Goal: Check status: Check status

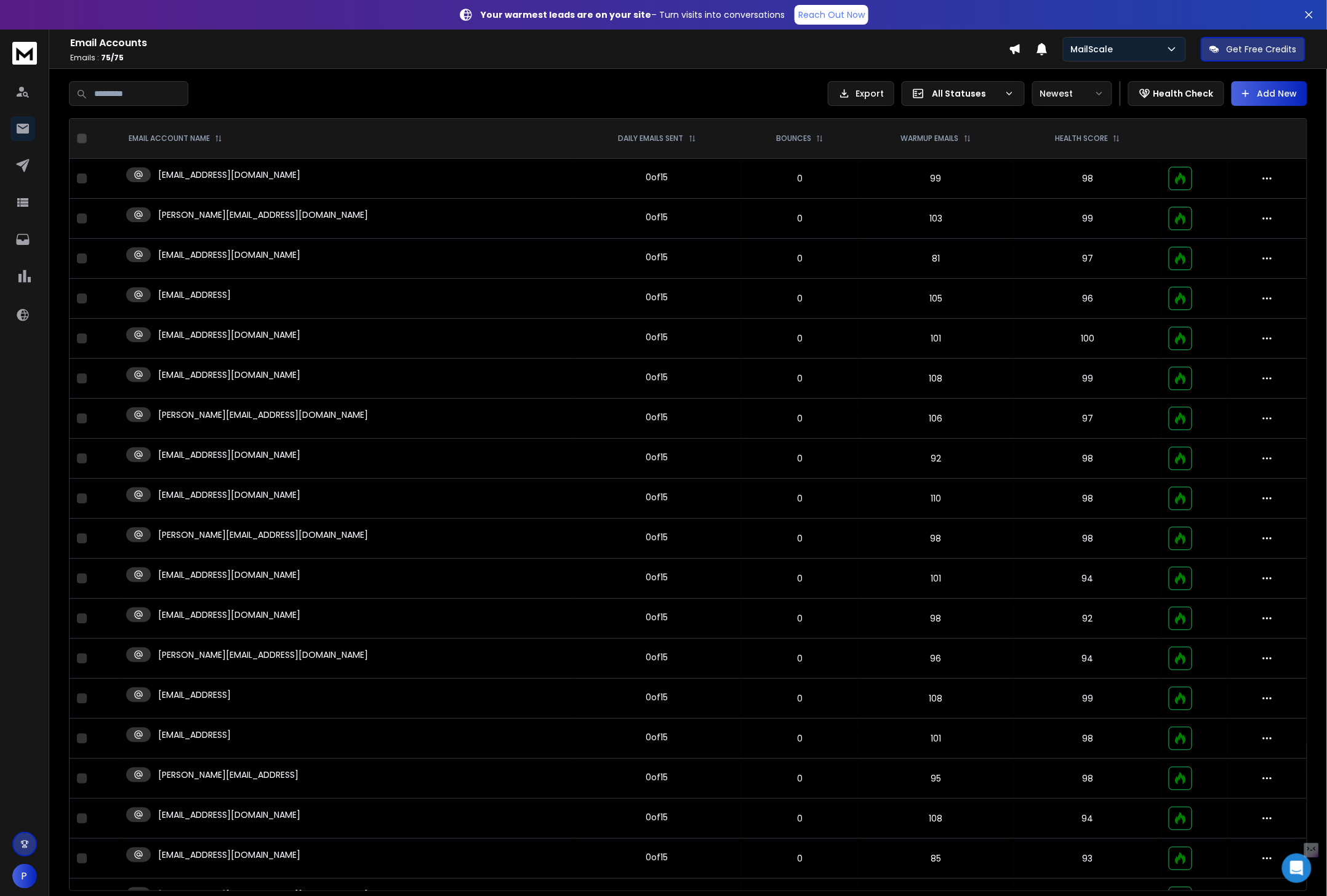
scroll to position [1300, 0]
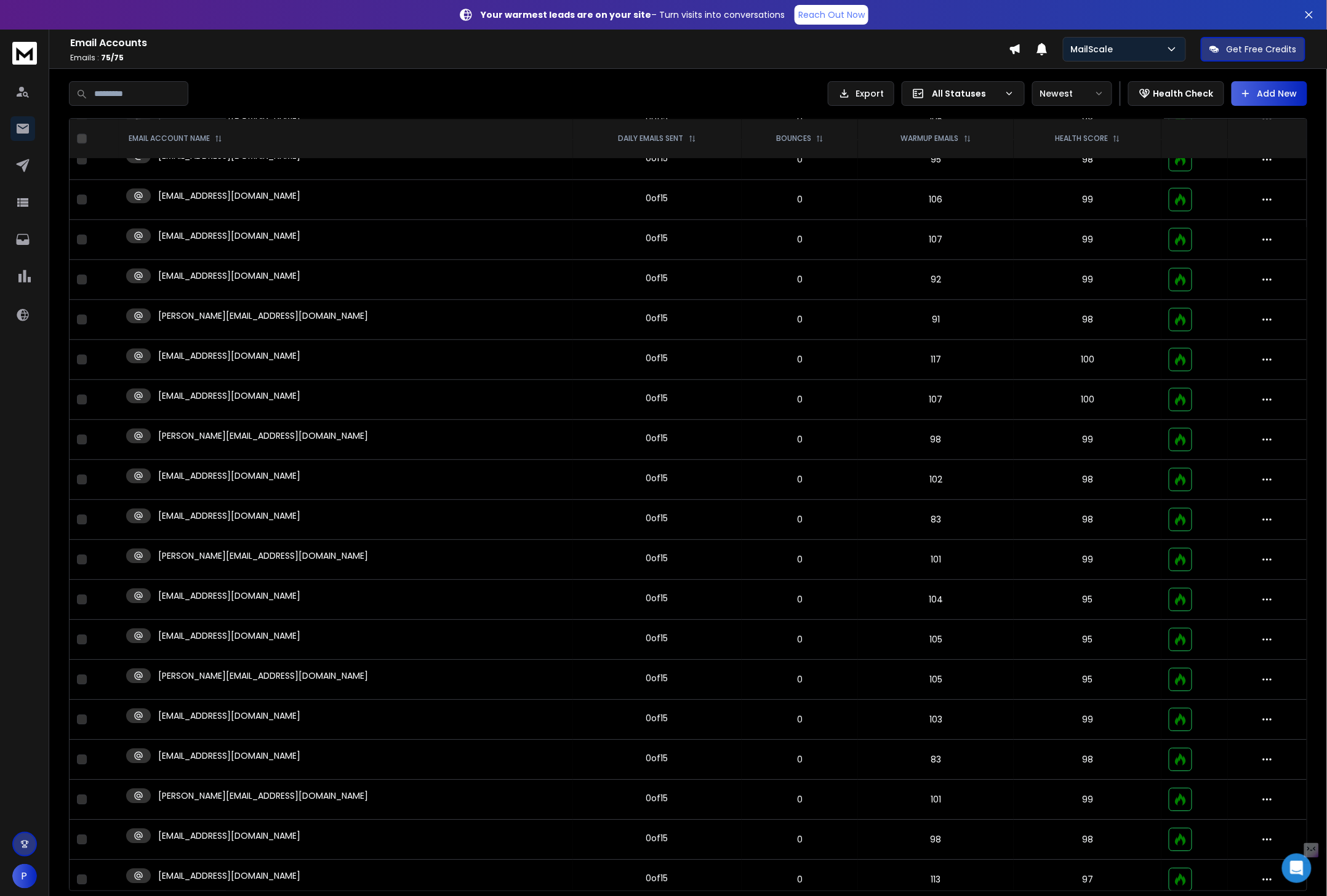
click at [1166, 41] on button "MailScale" at bounding box center [1124, 49] width 123 height 24
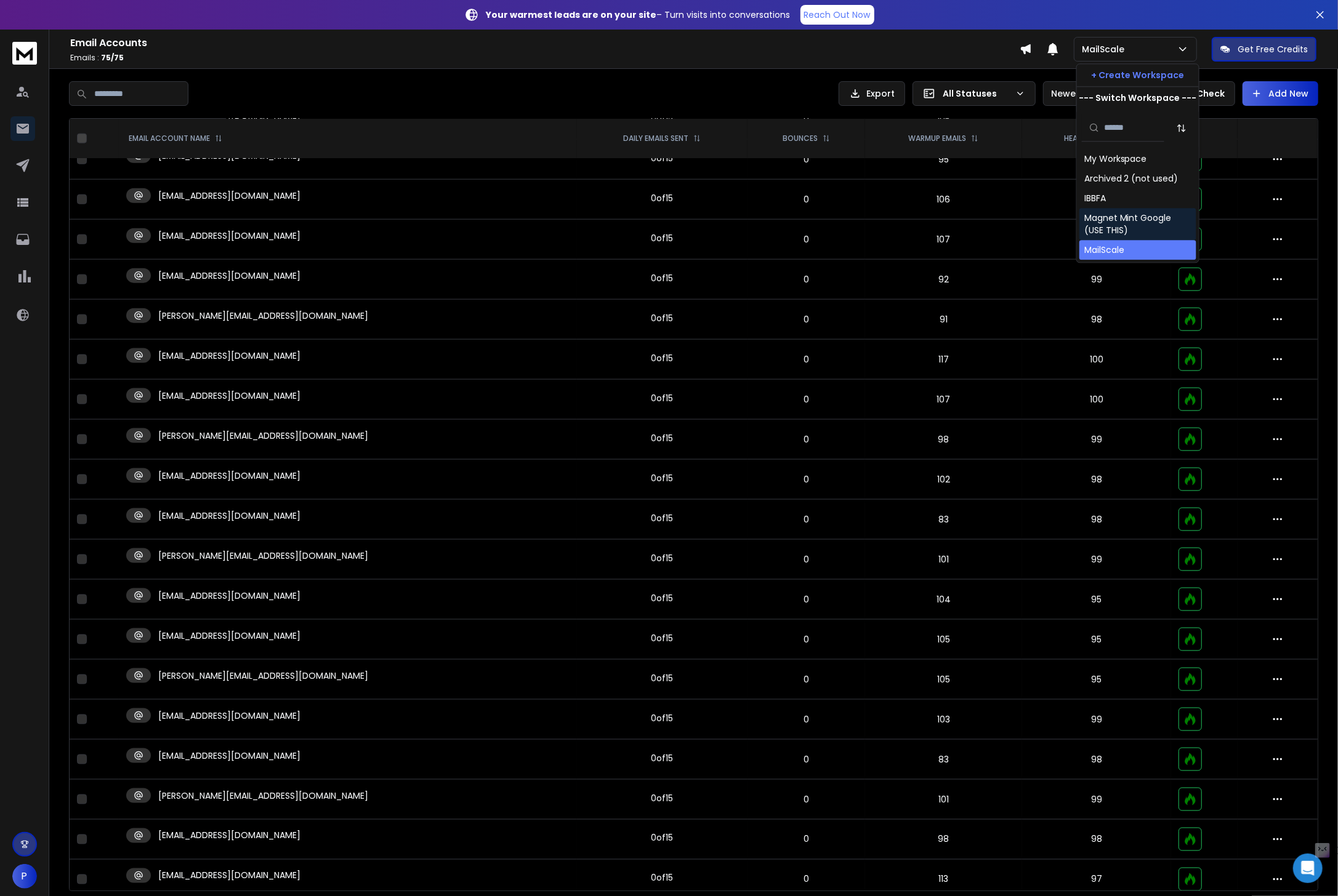
click at [1147, 224] on div "Magnet Mint Google (USE THIS)" at bounding box center [1138, 223] width 107 height 24
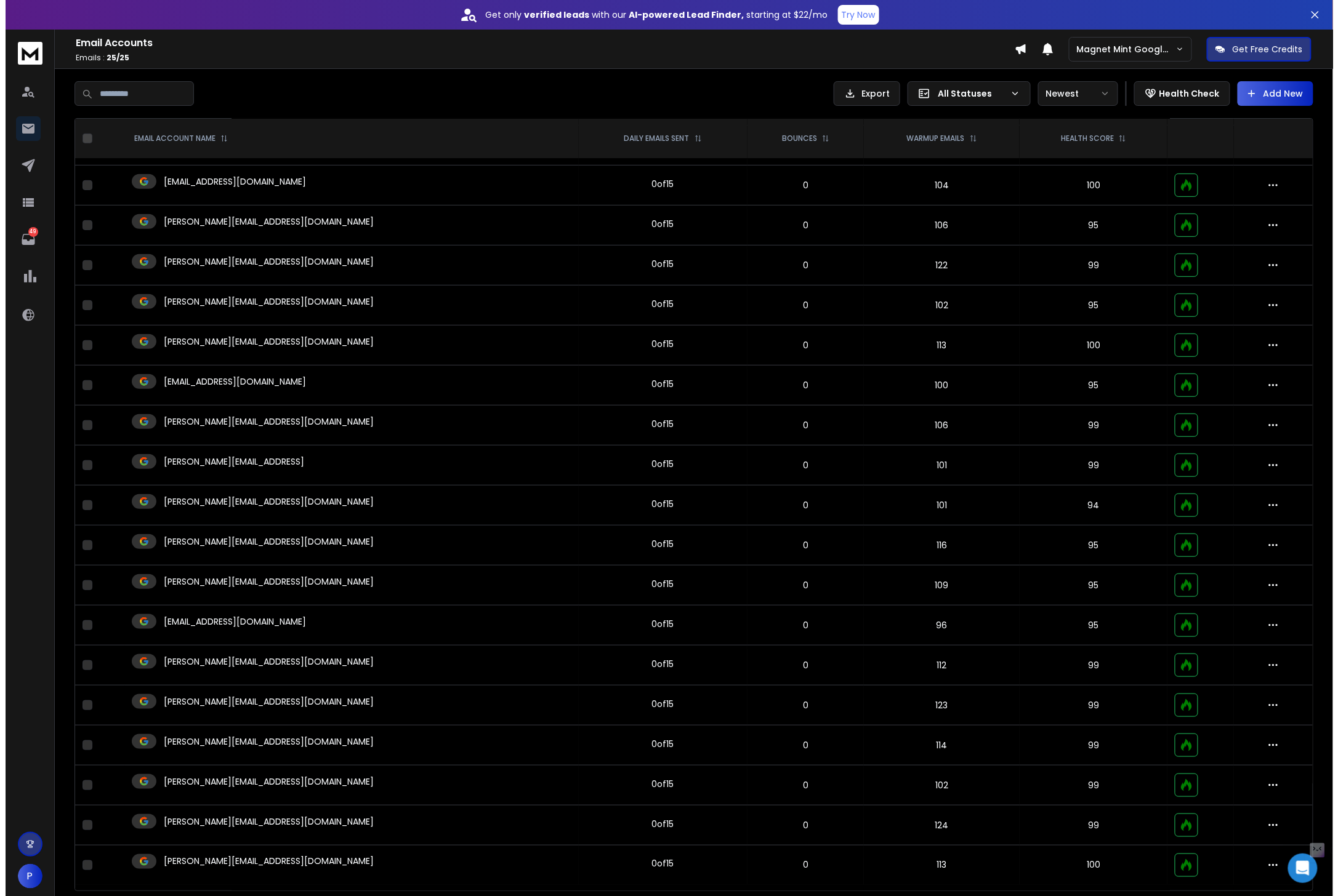
scroll to position [279, 0]
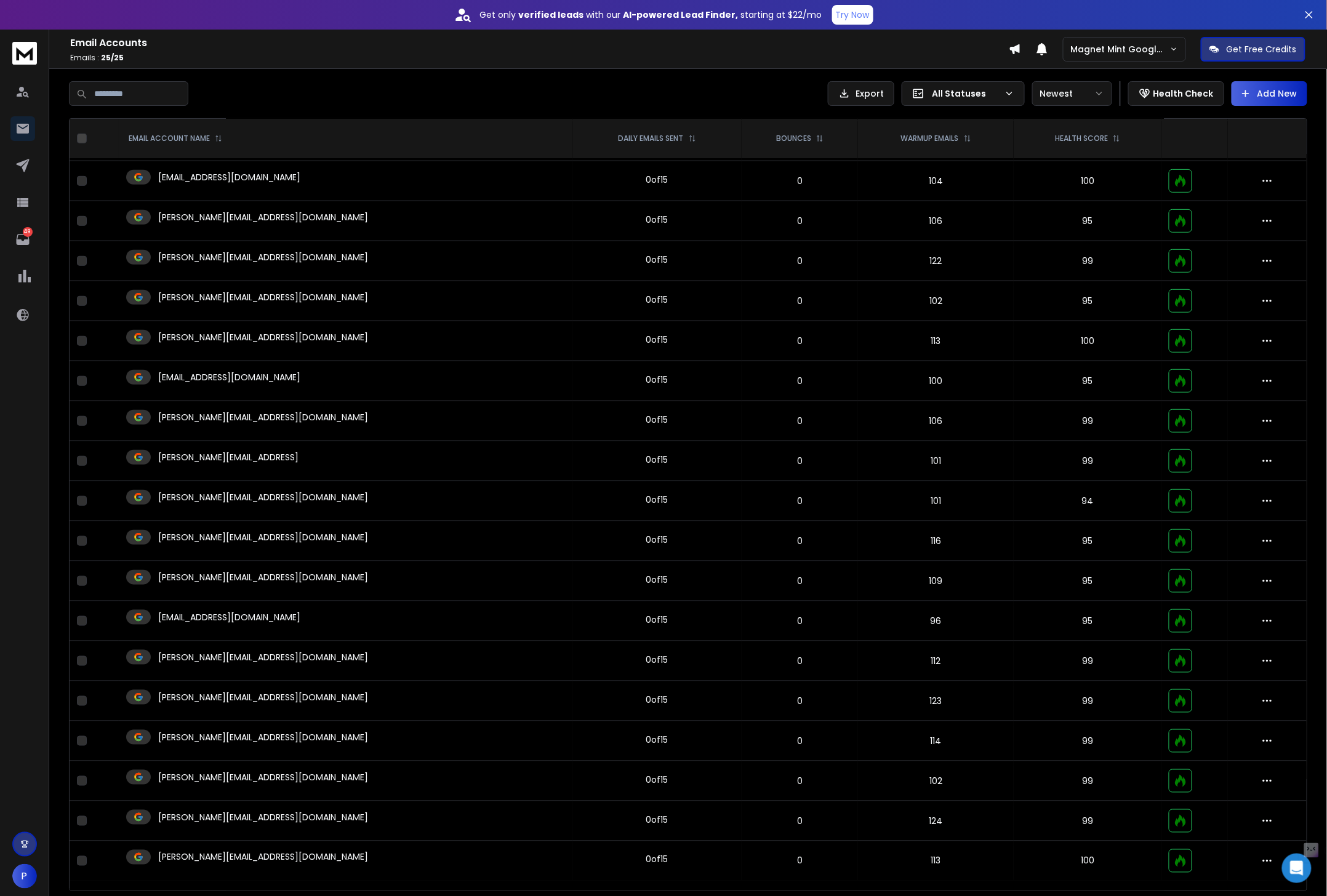
click at [1014, 585] on td "95" at bounding box center [1088, 581] width 148 height 40
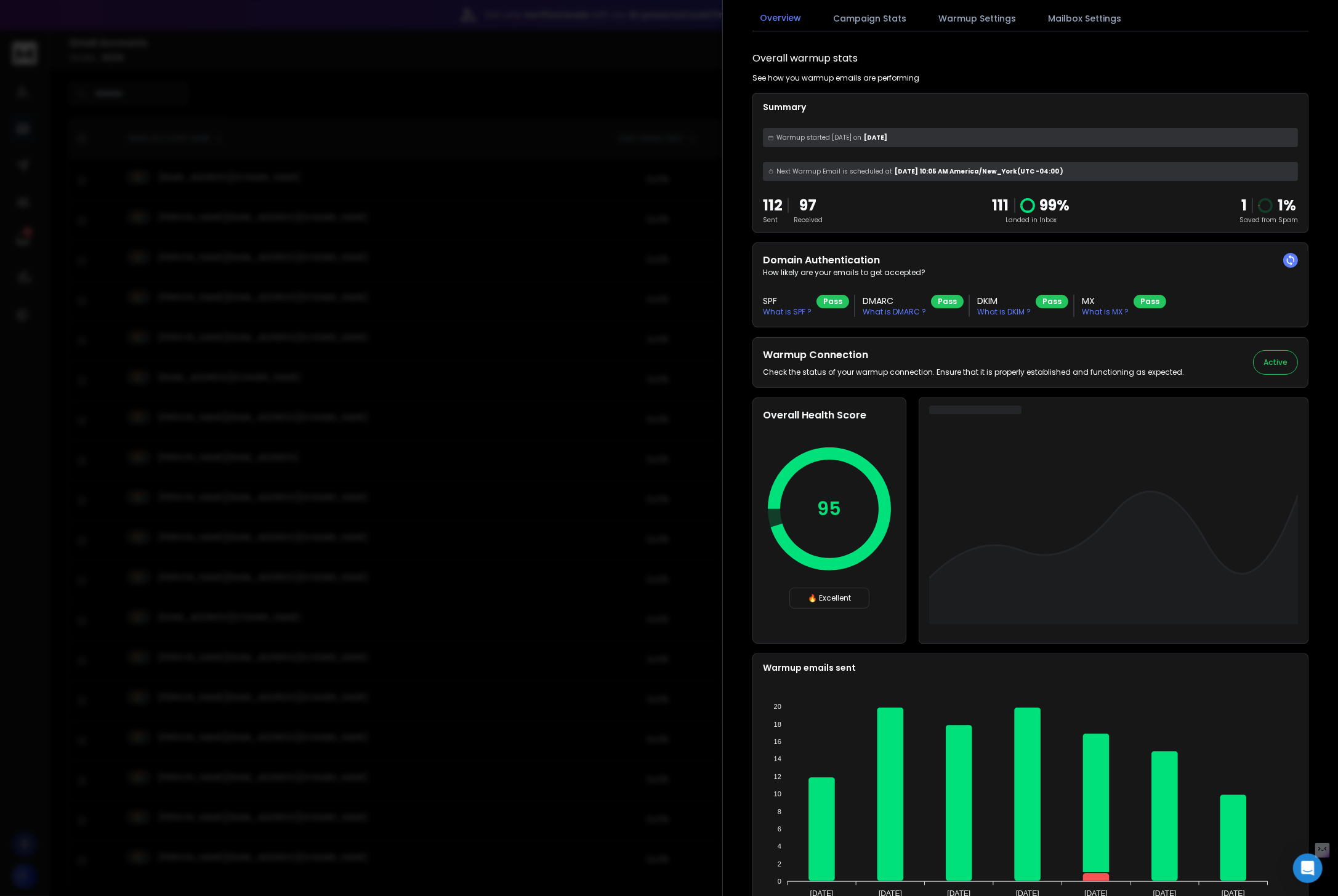
scroll to position [108, 0]
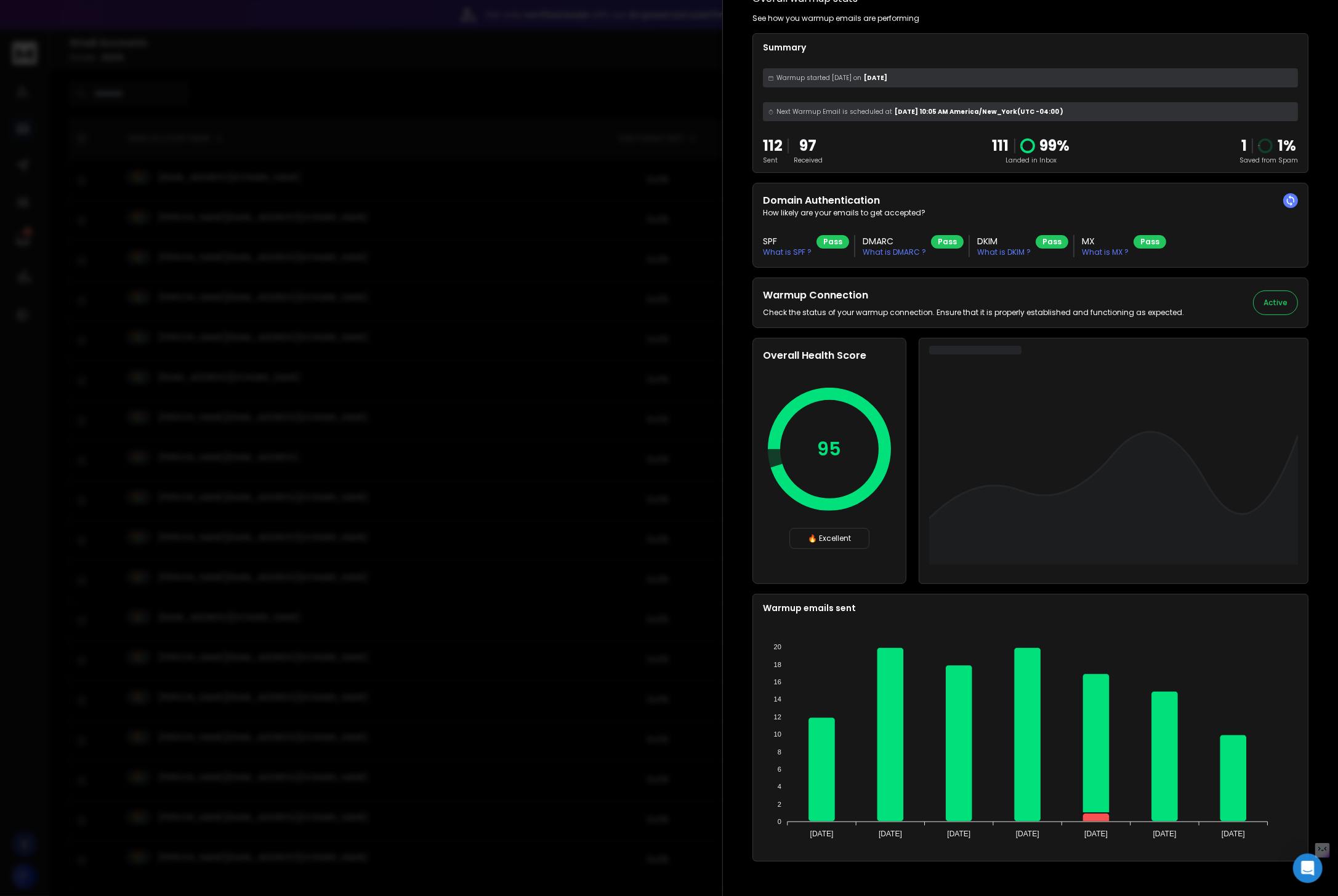
click at [816, 366] on div "Overall Health Score 95 🔥 Excellent" at bounding box center [829, 461] width 154 height 247
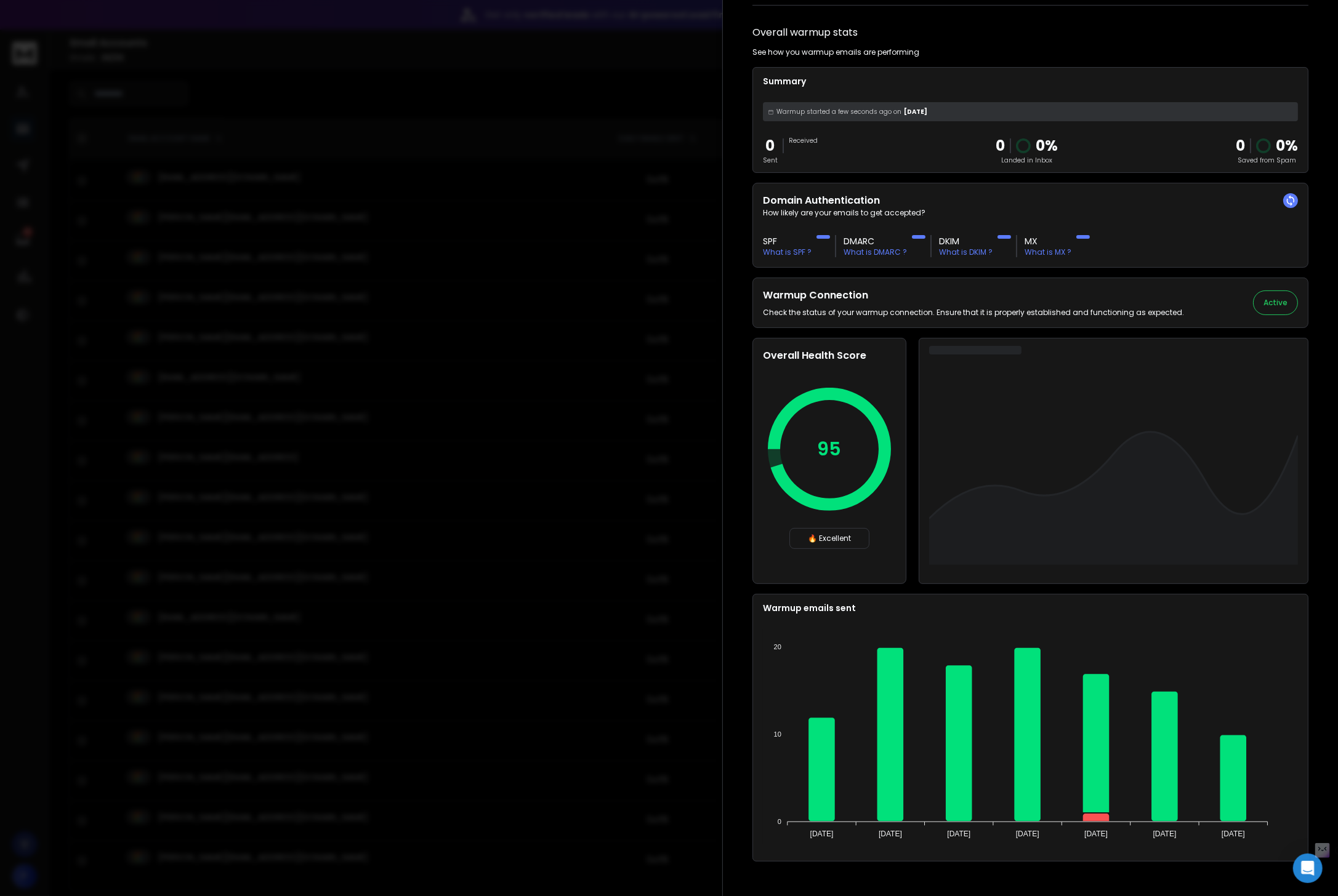
click at [591, 217] on div at bounding box center [669, 448] width 1338 height 896
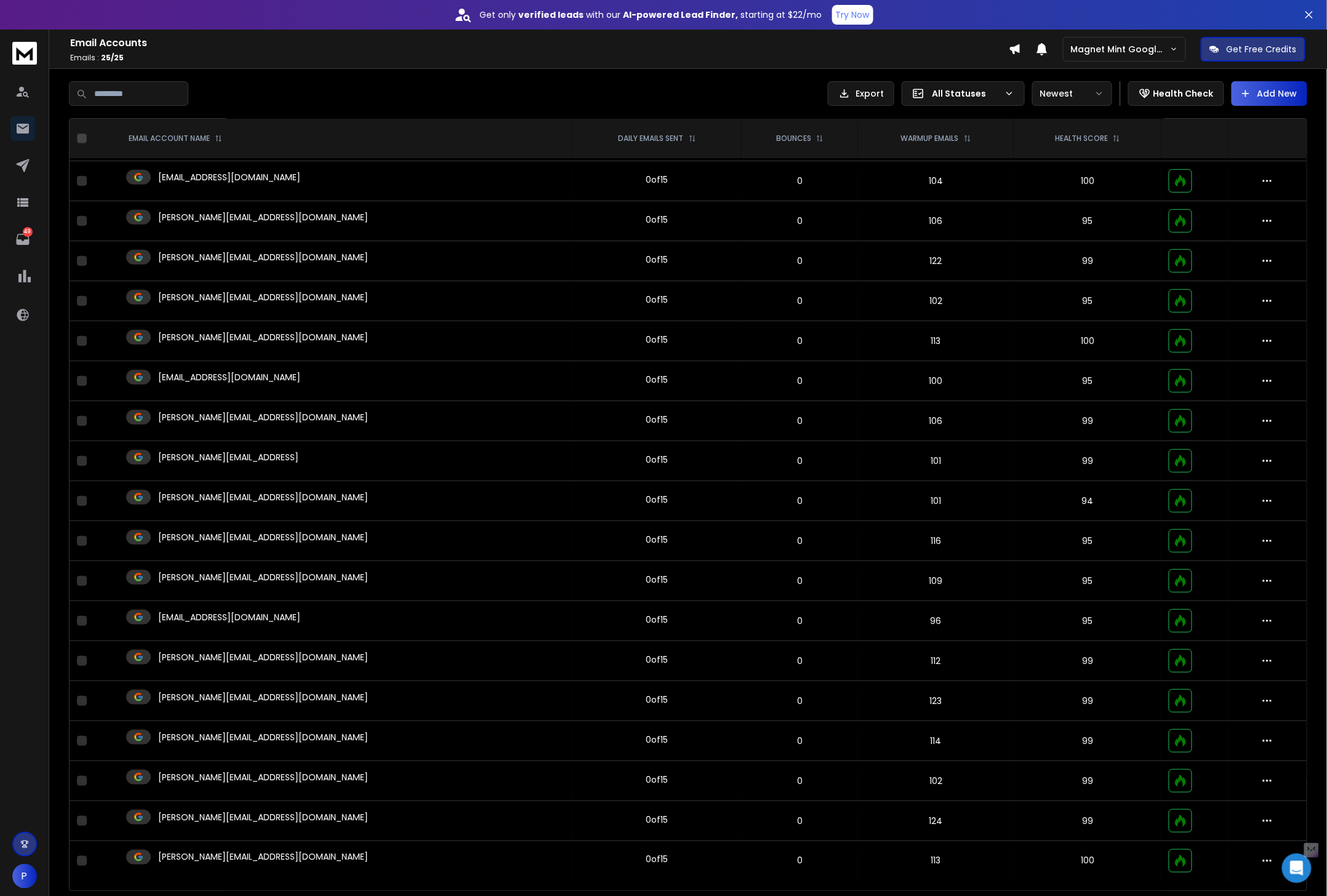
scroll to position [0, 0]
click at [974, 256] on td "103" at bounding box center [936, 258] width 155 height 40
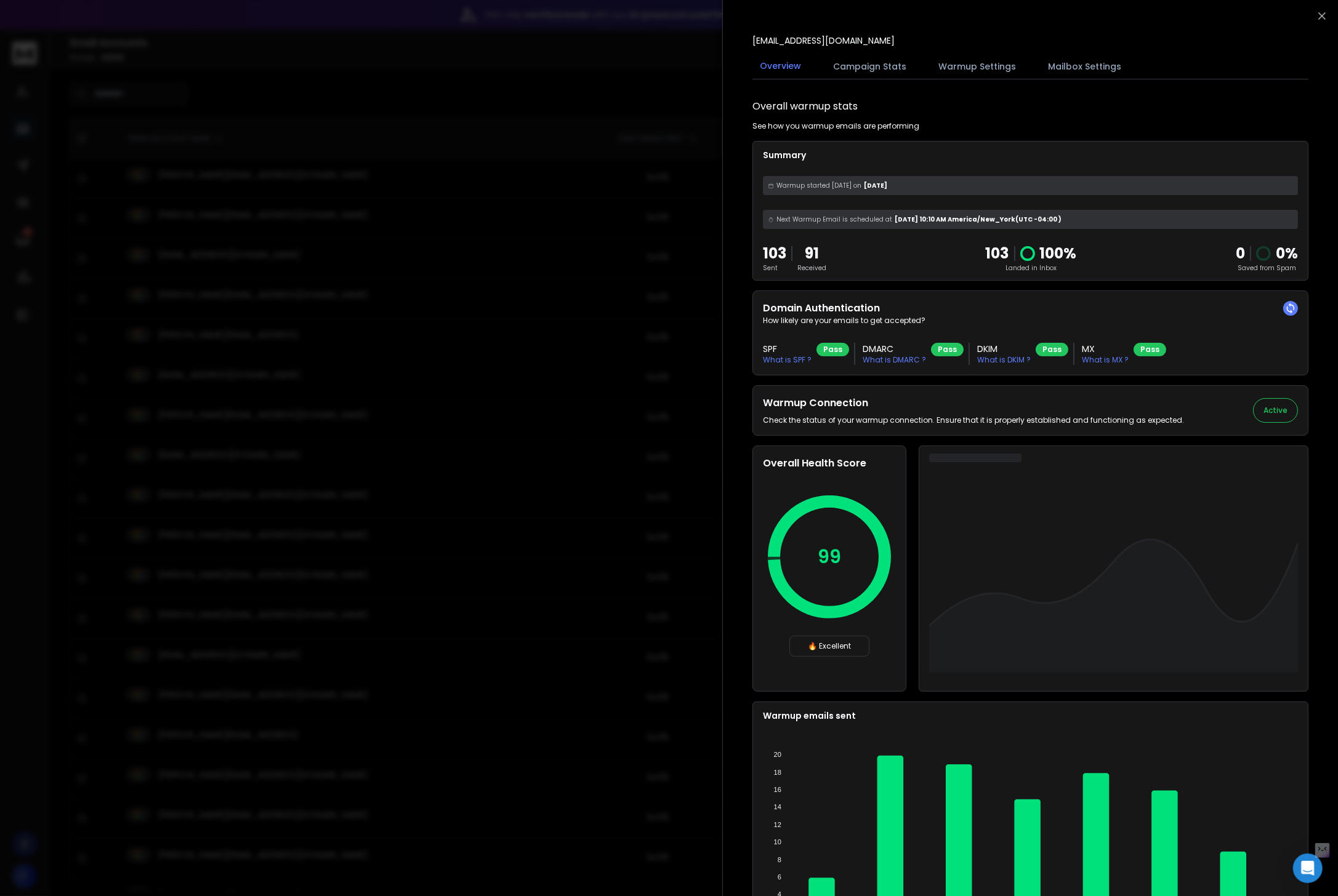
click at [857, 58] on button "Campaign Stats" at bounding box center [870, 67] width 88 height 27
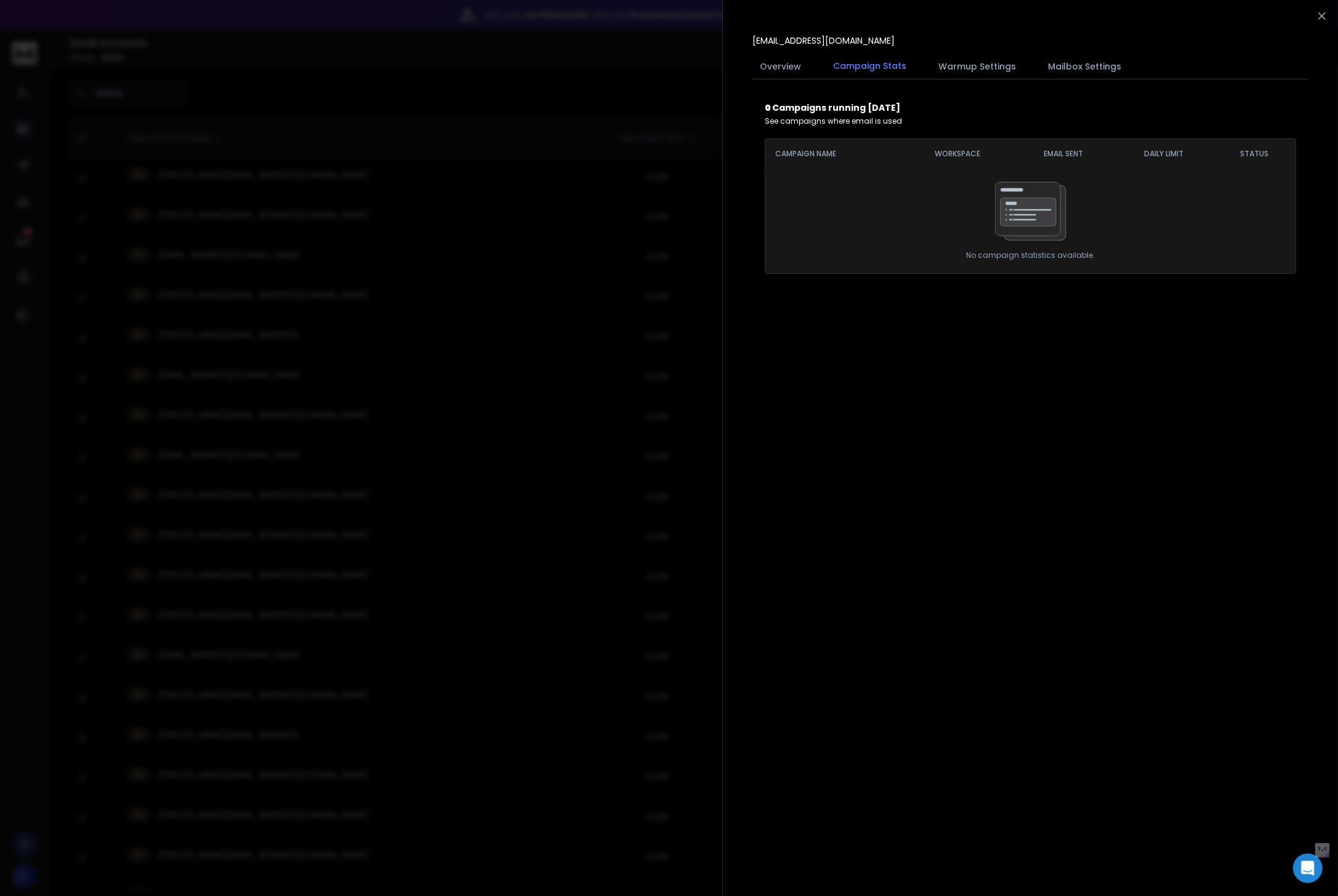
click at [780, 62] on button "Overview" at bounding box center [781, 67] width 56 height 27
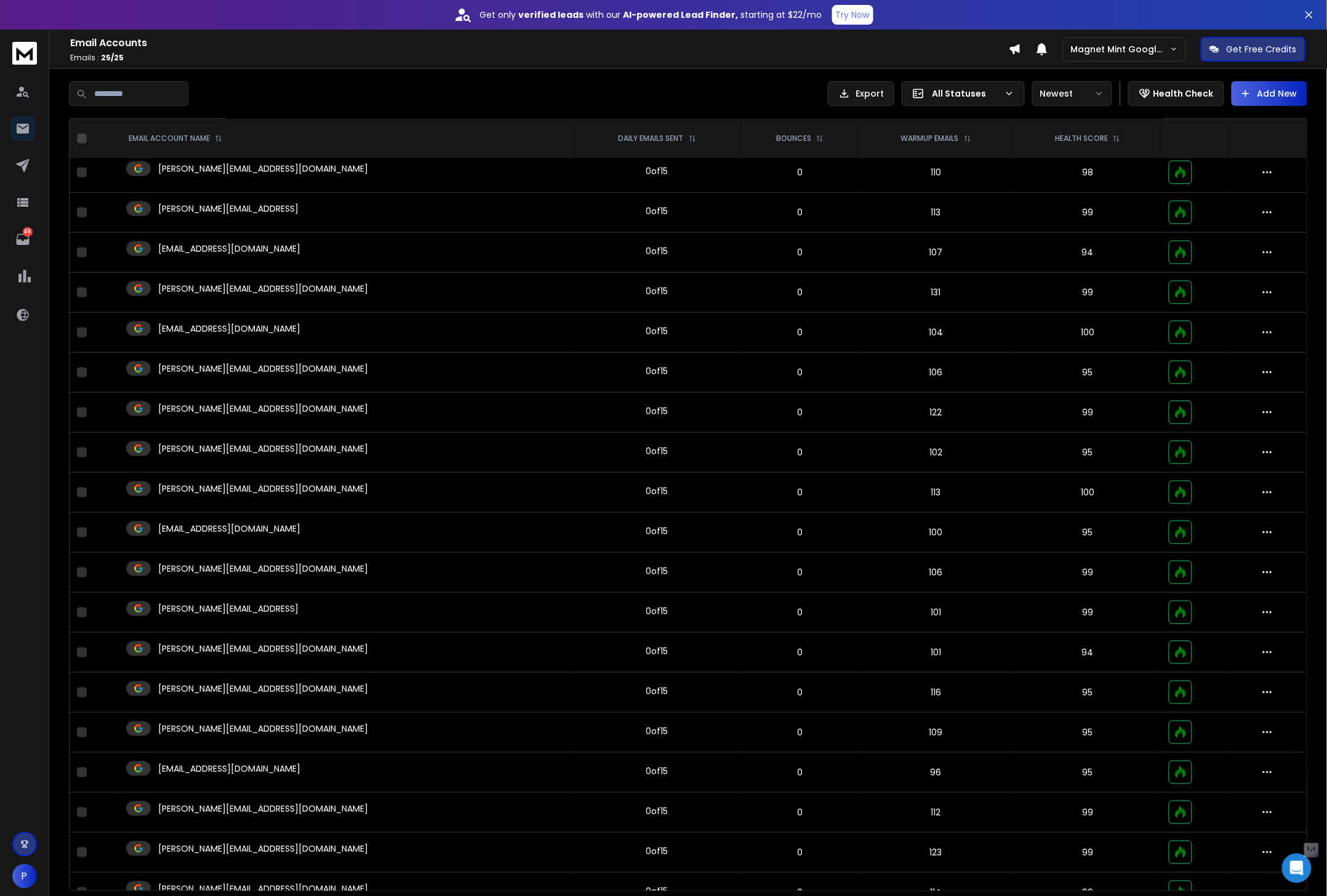
scroll to position [279, 0]
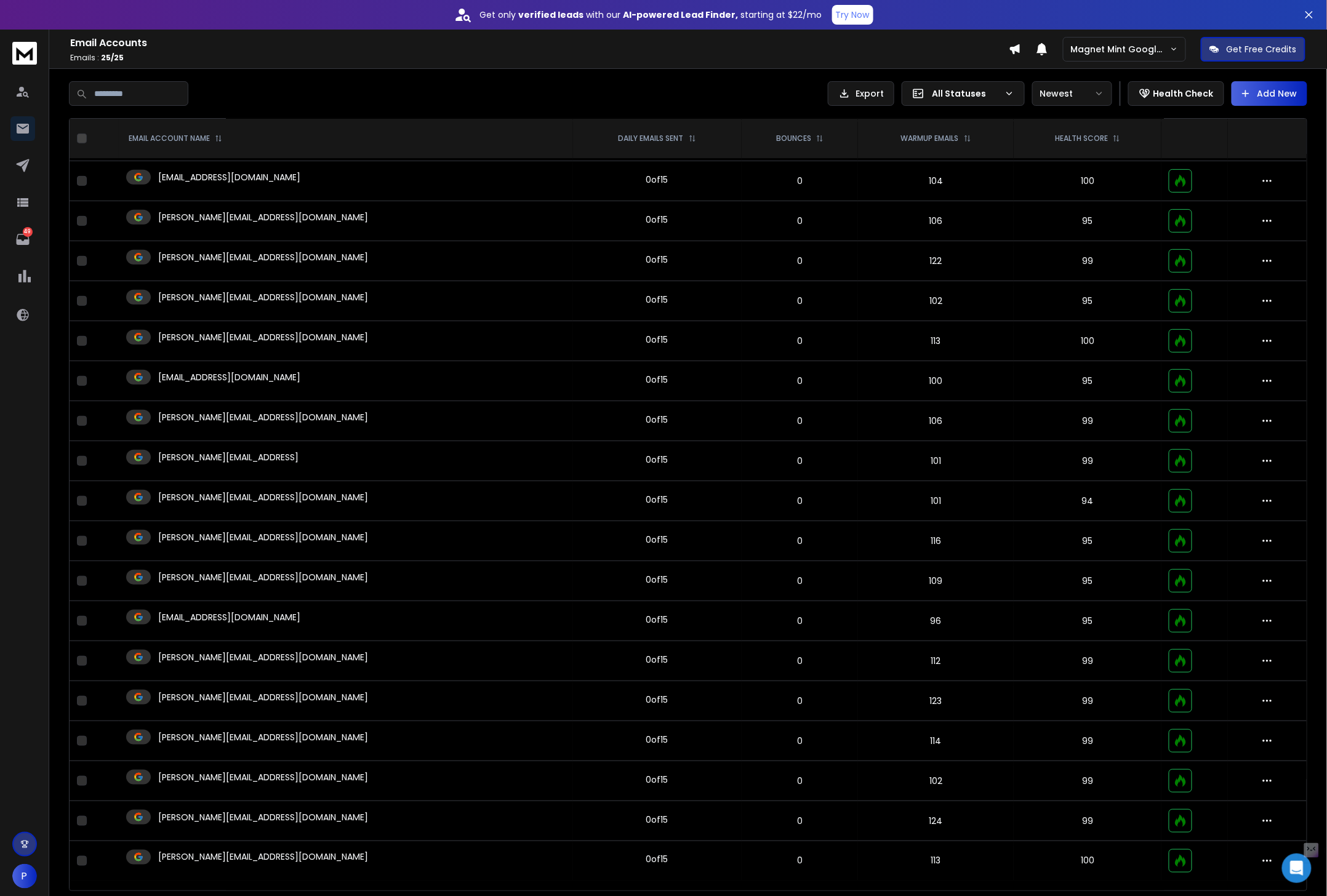
click at [422, 97] on div at bounding box center [445, 93] width 751 height 24
click at [993, 699] on td "123" at bounding box center [936, 701] width 155 height 40
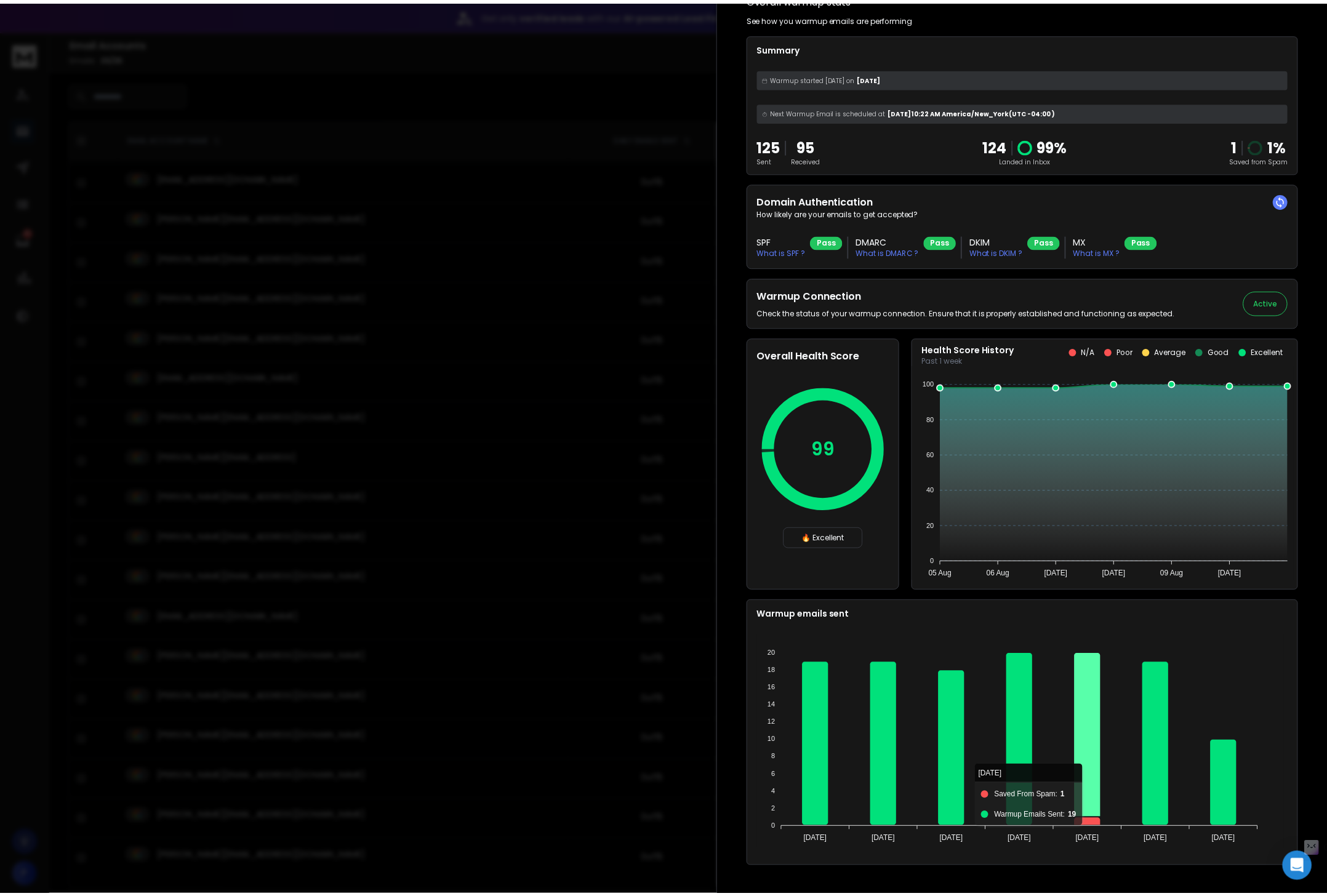
scroll to position [0, 0]
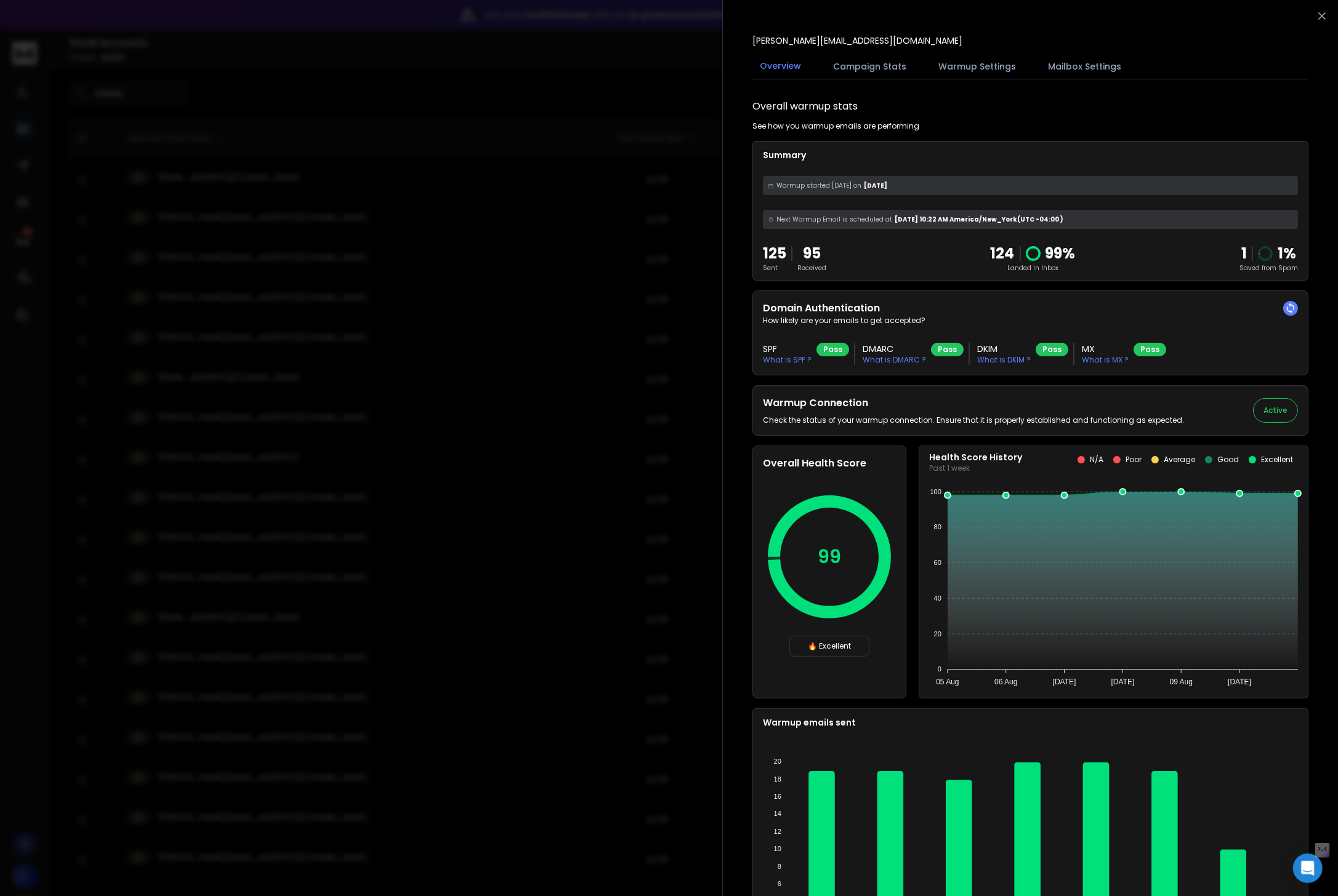
click at [904, 59] on button "Campaign Stats" at bounding box center [870, 67] width 88 height 27
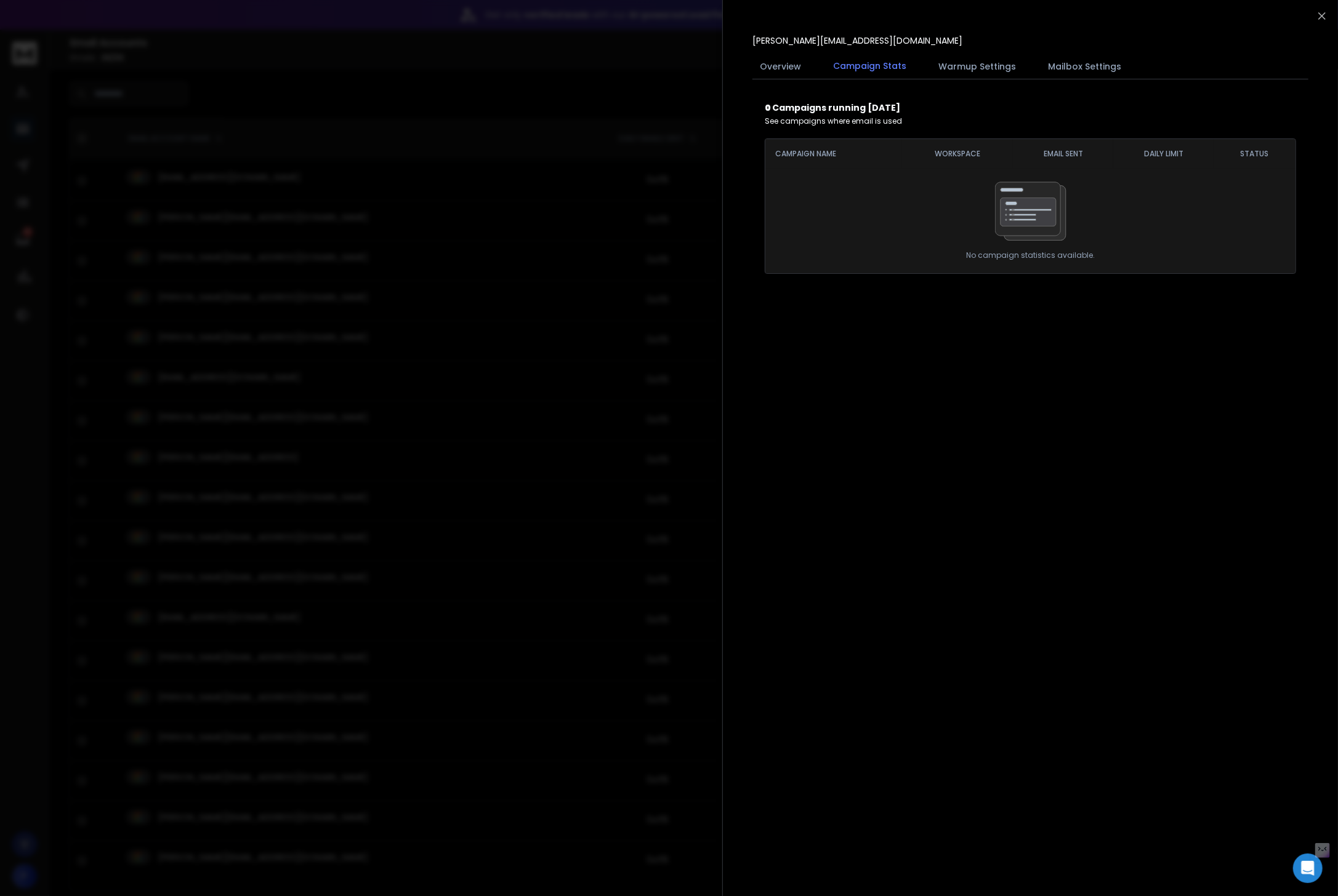
click at [989, 59] on button "Warmup Settings" at bounding box center [977, 67] width 92 height 27
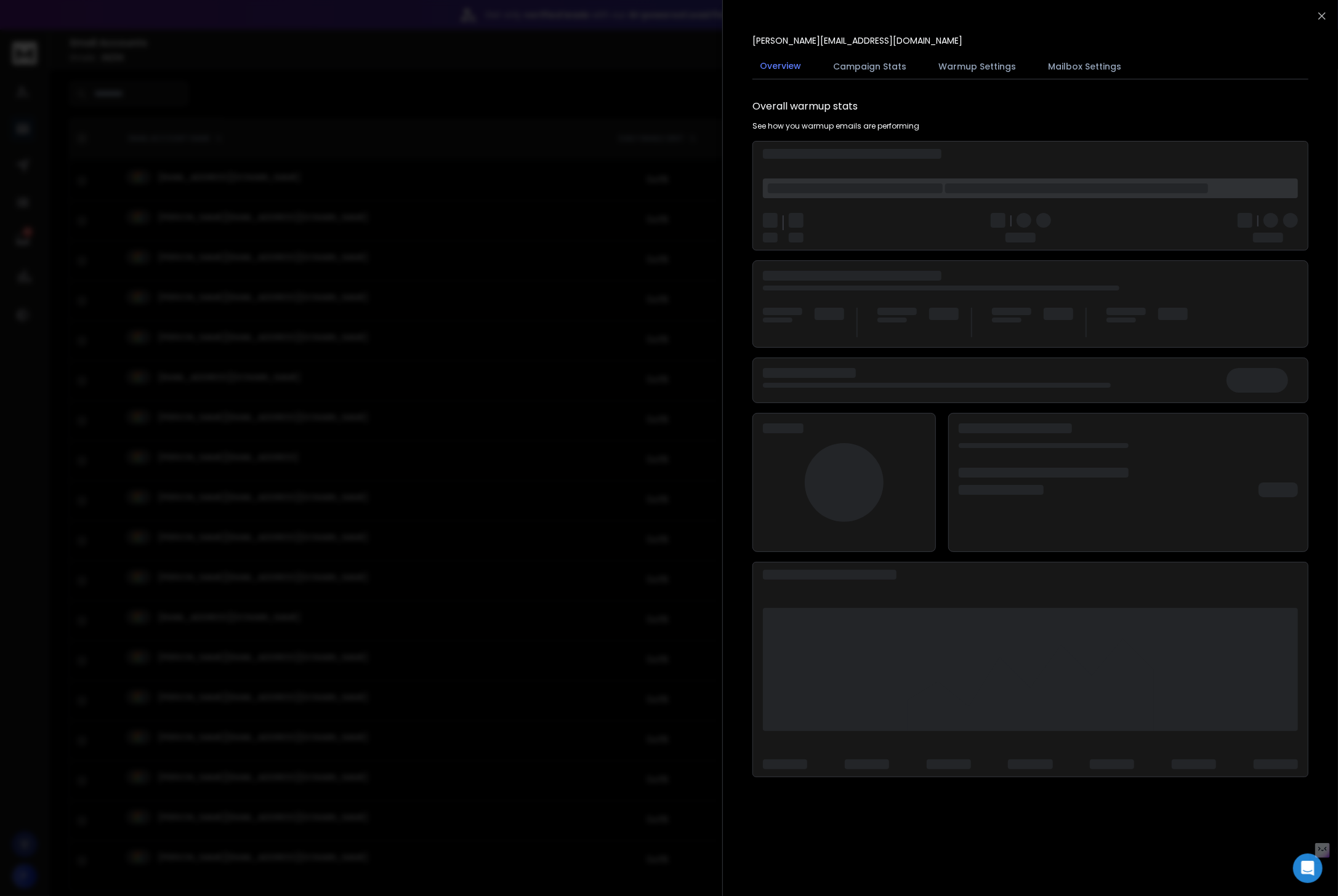
click at [605, 317] on div at bounding box center [669, 448] width 1338 height 896
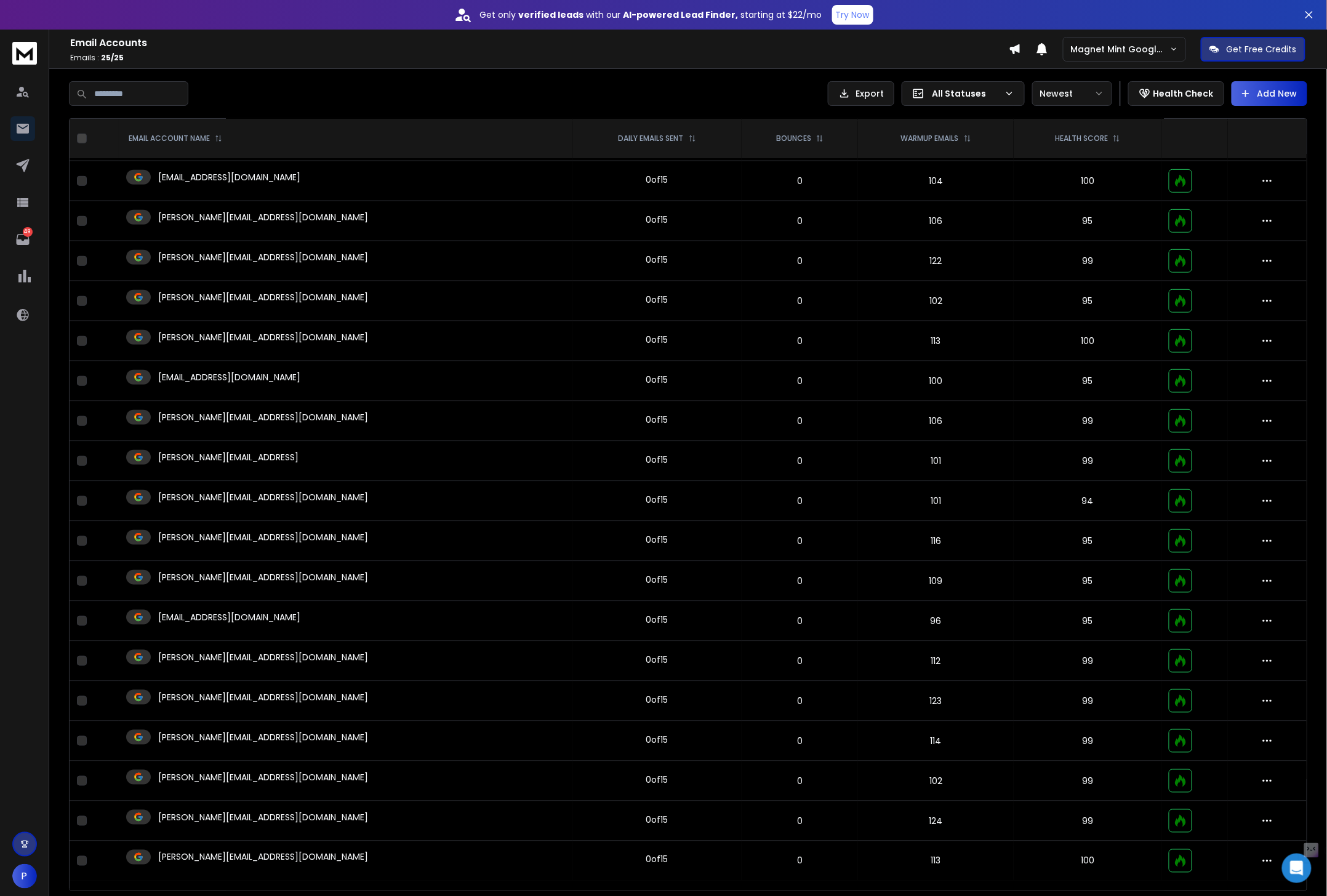
click at [326, 48] on h1 "Email Accounts" at bounding box center [539, 43] width 939 height 15
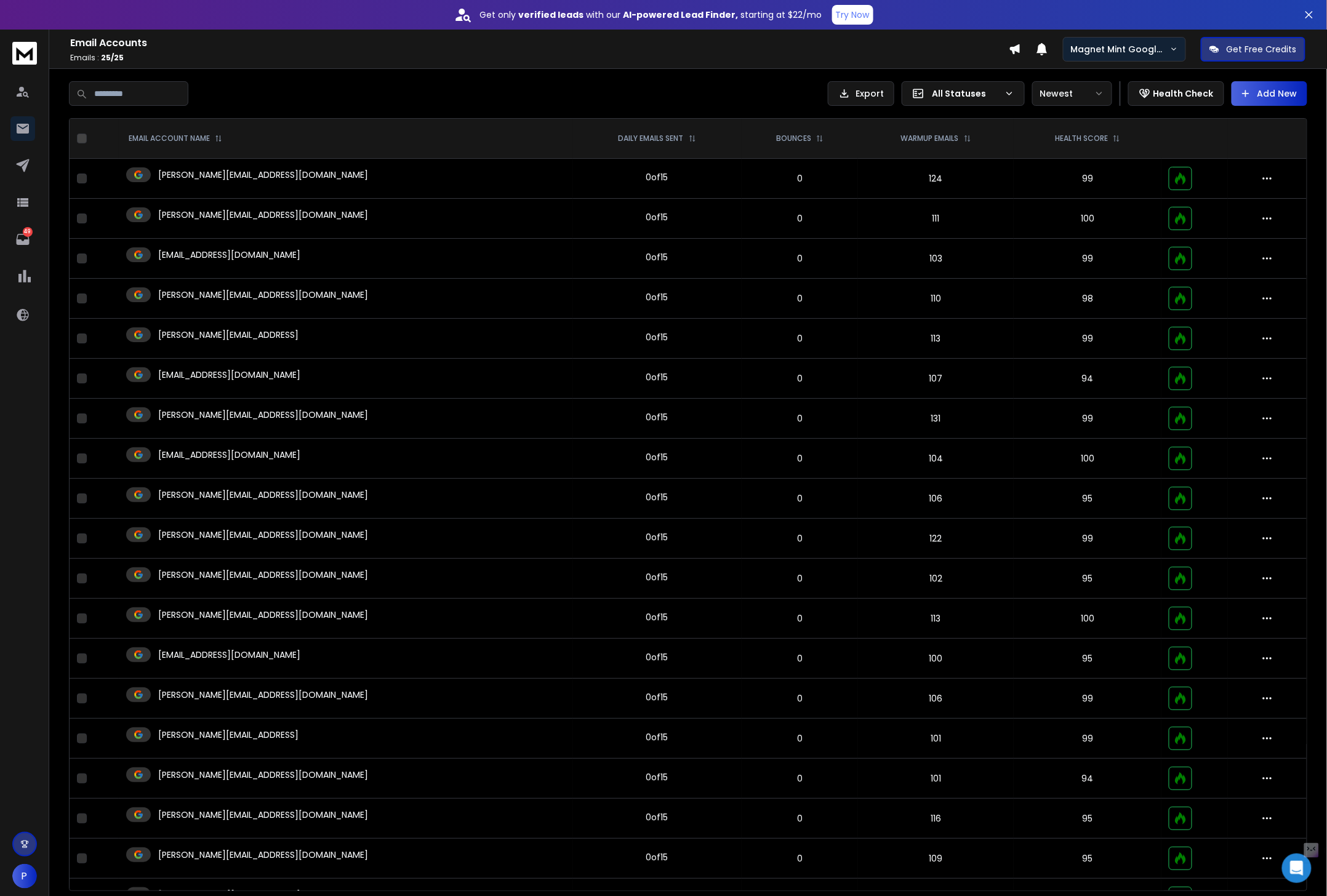
click at [1157, 45] on p "Magnet Mint Google (USE THIS)" at bounding box center [1121, 49] width 99 height 13
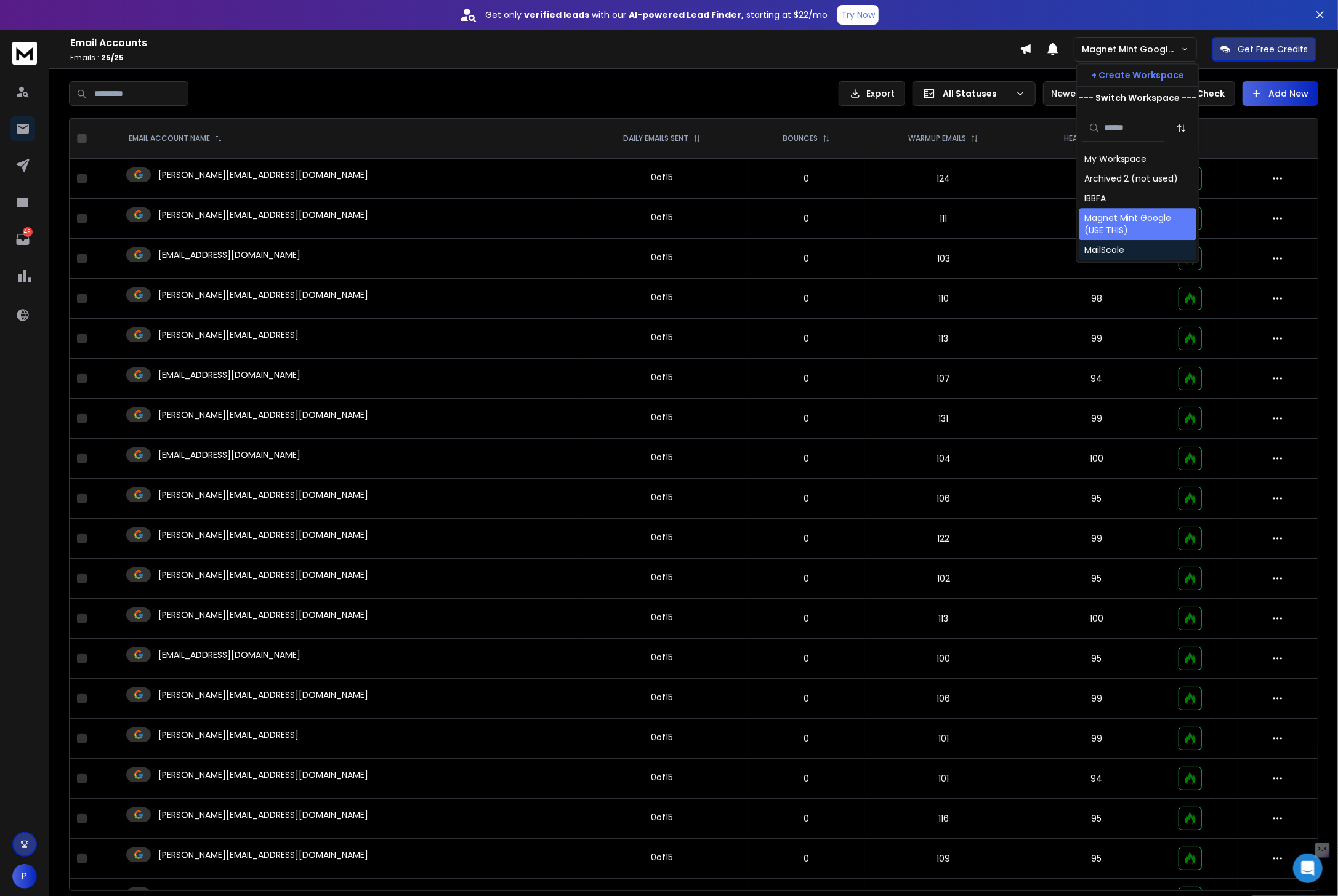
click at [1122, 247] on div "MailScale" at bounding box center [1104, 249] width 40 height 13
